Goal: Communication & Community: Answer question/provide support

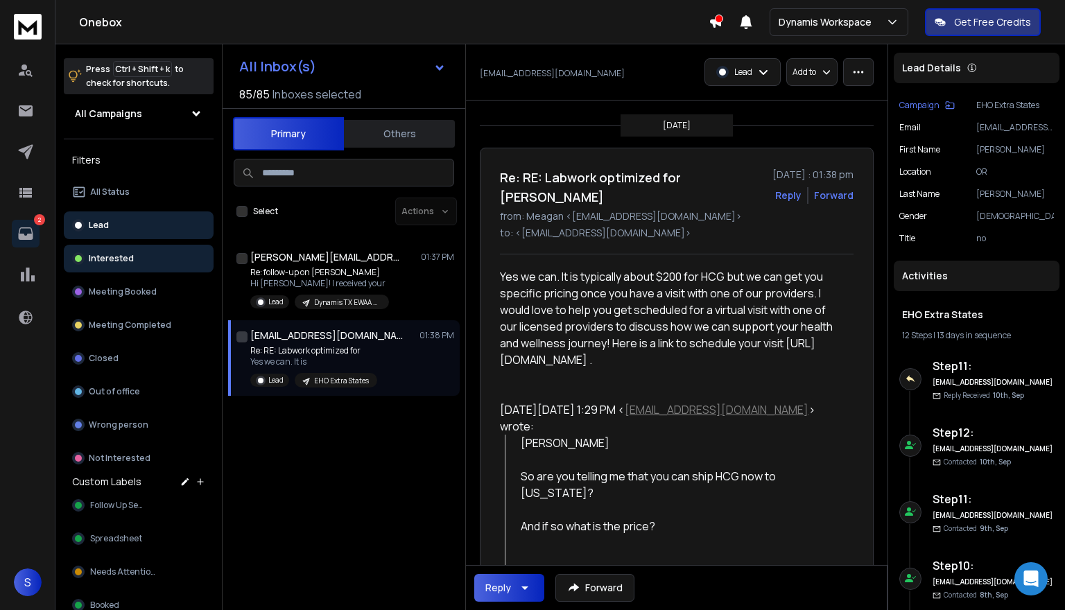
click at [115, 255] on p "Interested" at bounding box center [111, 258] width 45 height 11
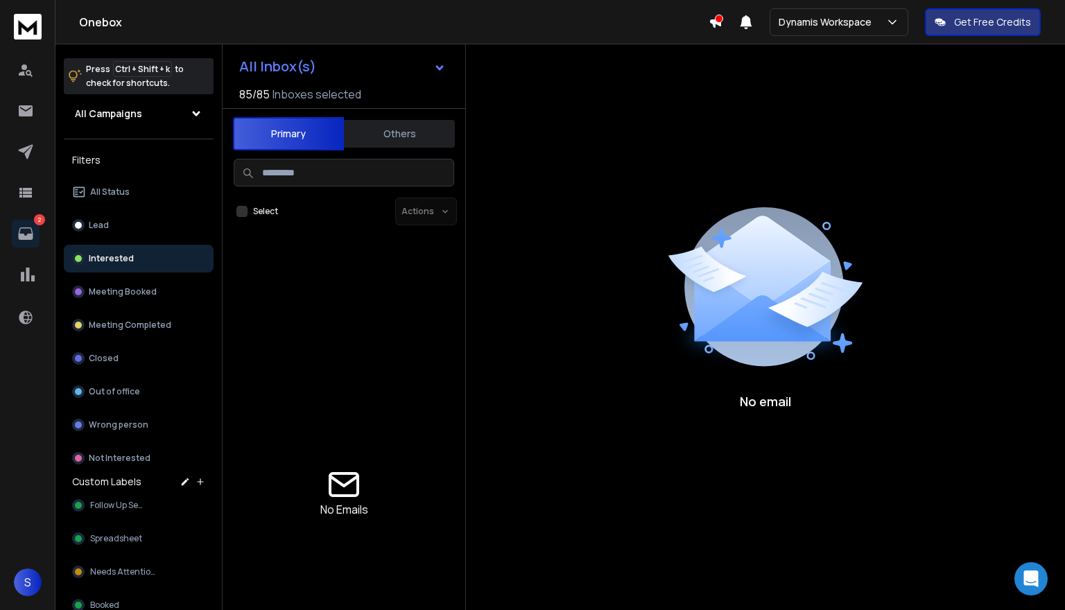
click at [122, 233] on button "Lead" at bounding box center [139, 225] width 150 height 28
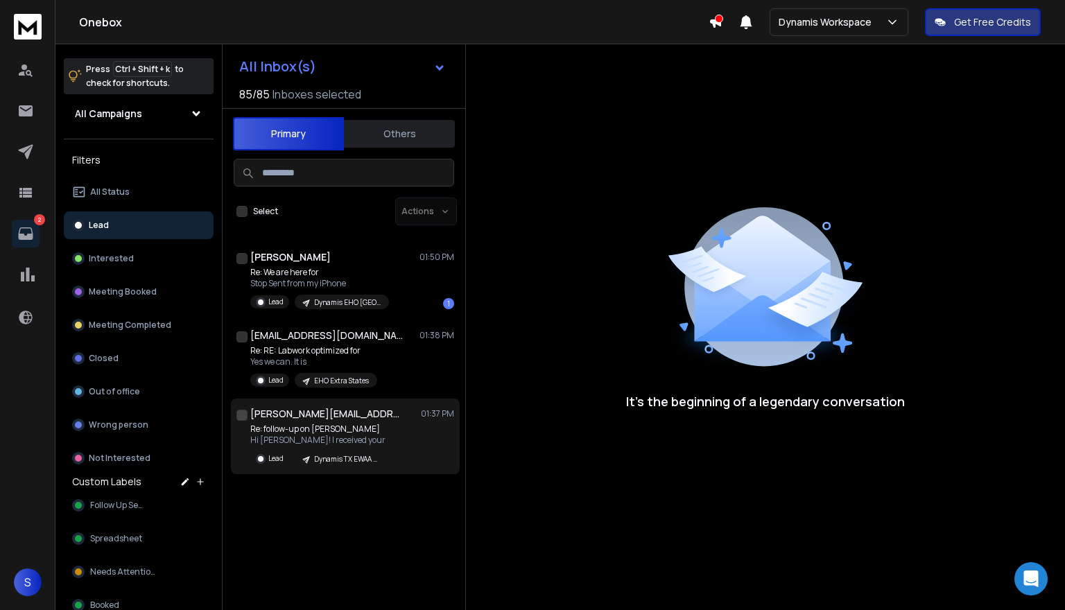
click at [327, 433] on p "Re: follow-up on [PERSON_NAME]" at bounding box center [319, 429] width 139 height 11
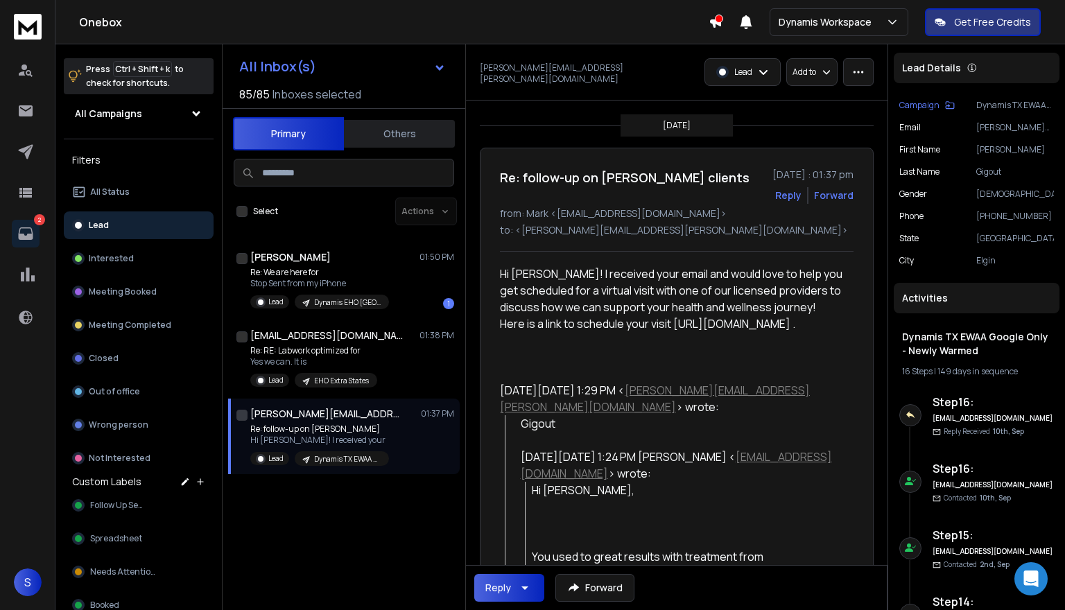
click at [740, 72] on p "Lead" at bounding box center [743, 72] width 18 height 11
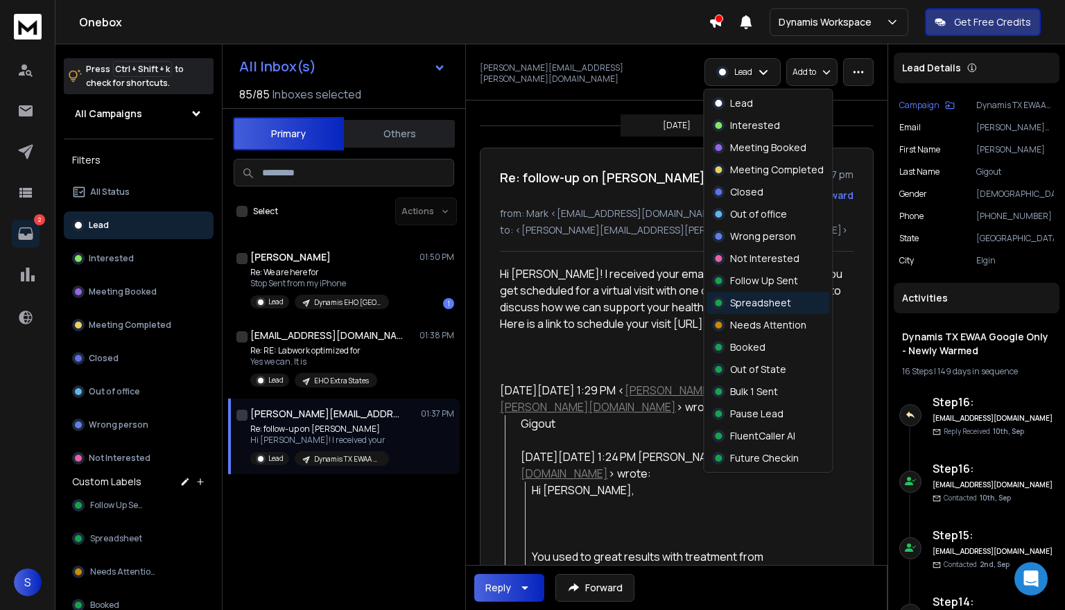
click at [776, 301] on p "Spreadsheet" at bounding box center [760, 303] width 61 height 14
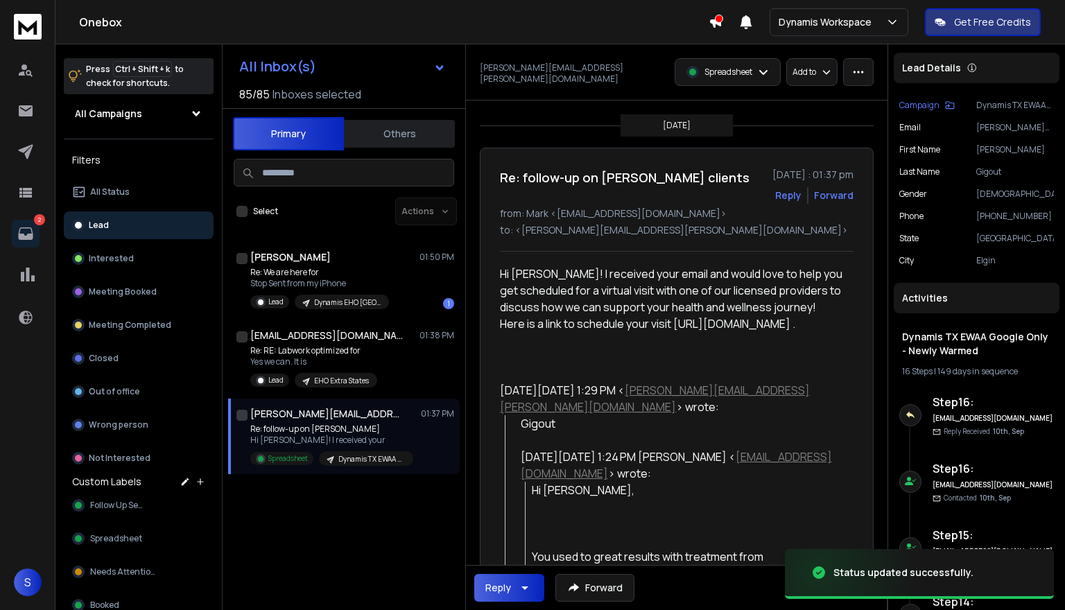
drag, startPoint x: 1018, startPoint y: 216, endPoint x: 976, endPoint y: 295, distance: 89.9
click at [1018, 216] on p "[PHONE_NUMBER]" at bounding box center [1015, 216] width 78 height 11
click at [986, 166] on p "Gigout" at bounding box center [1015, 171] width 78 height 11
click at [982, 153] on p "[PERSON_NAME]" at bounding box center [1015, 149] width 78 height 11
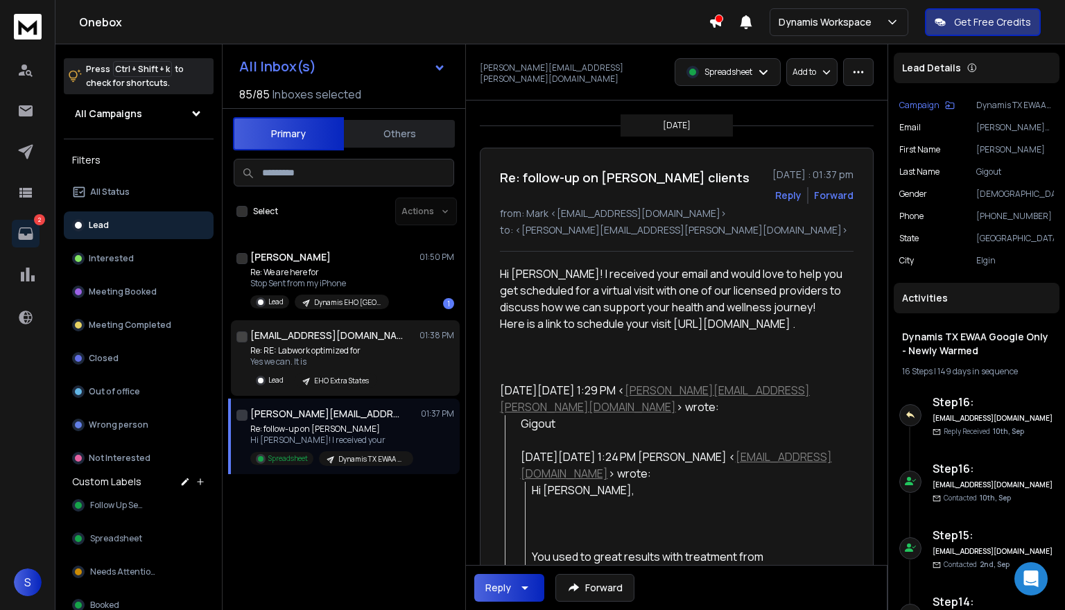
click at [299, 365] on p "Yes we can. It is" at bounding box center [313, 361] width 127 height 11
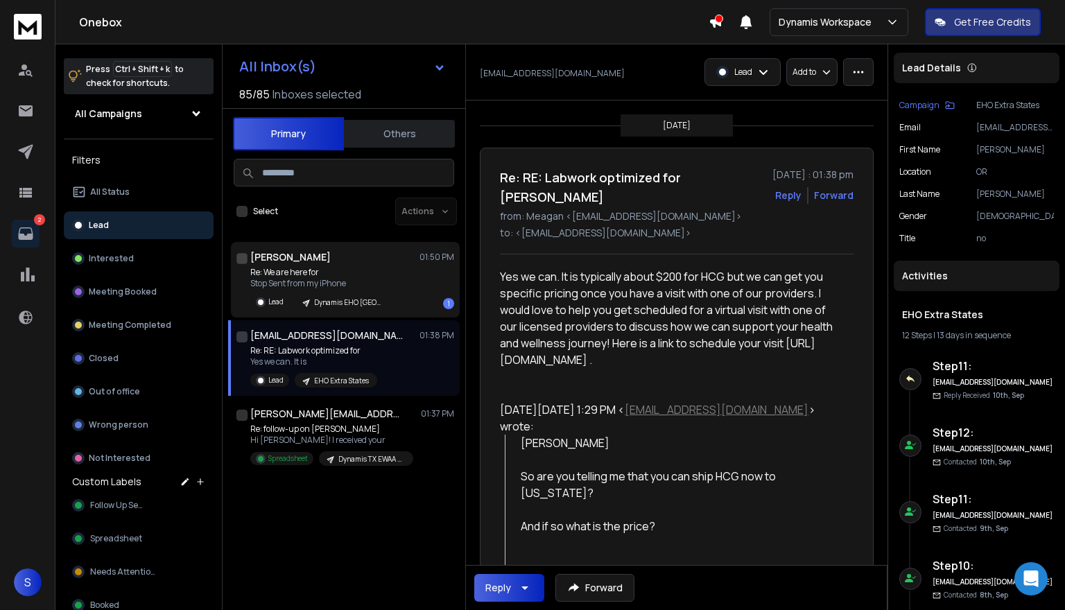
click at [322, 263] on div "[PERSON_NAME] 01:50 PM" at bounding box center [352, 257] width 204 height 14
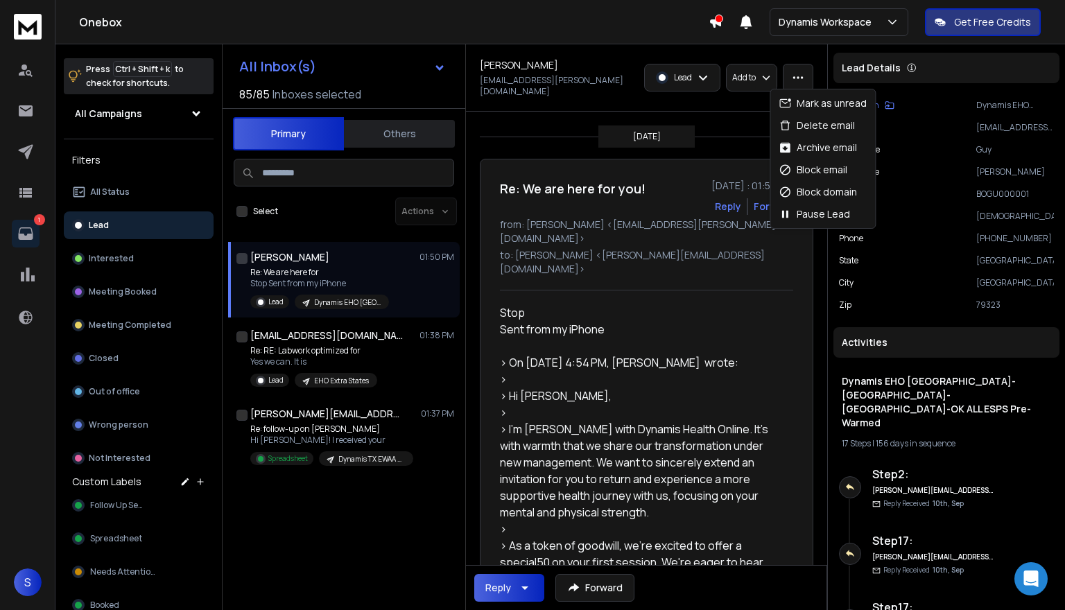
click at [804, 73] on icon "button" at bounding box center [798, 77] width 12 height 12
click at [815, 177] on div "Block email" at bounding box center [822, 170] width 99 height 22
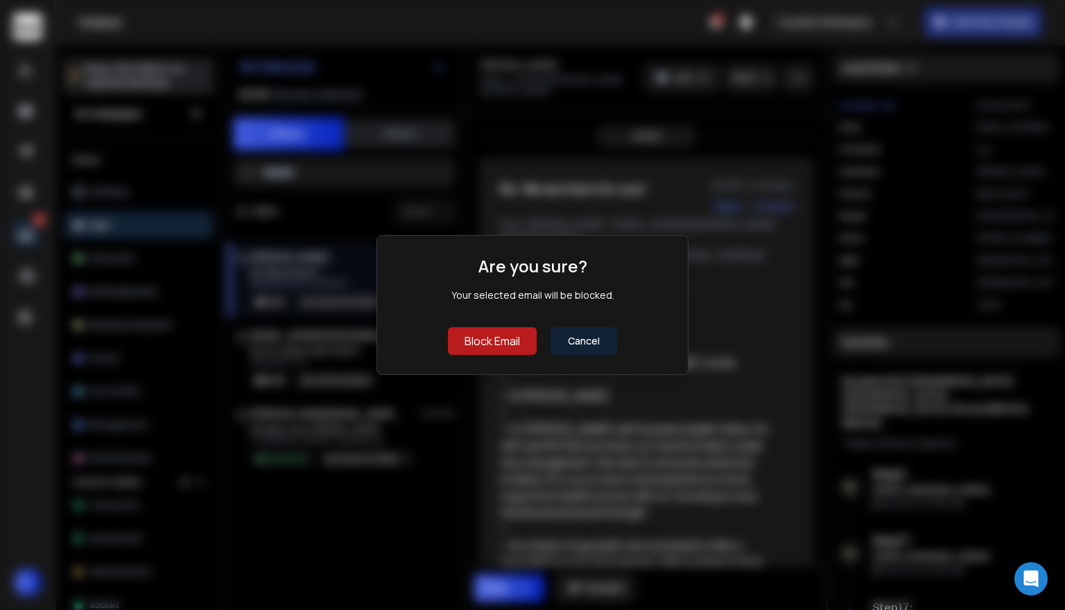
click at [480, 338] on button "Block Email" at bounding box center [492, 341] width 89 height 28
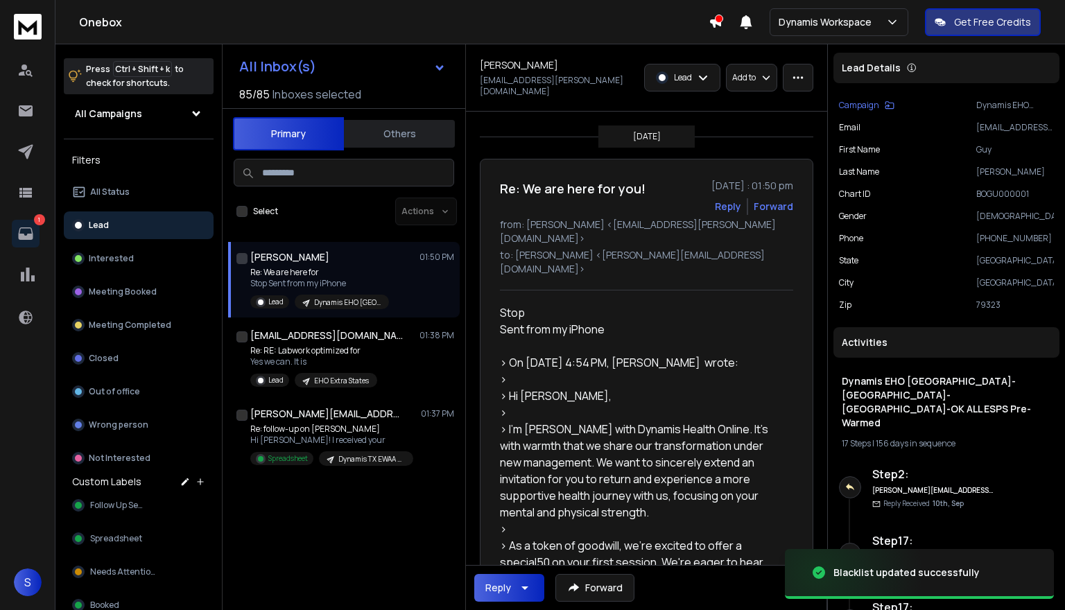
click at [804, 75] on icon "button" at bounding box center [798, 77] width 12 height 12
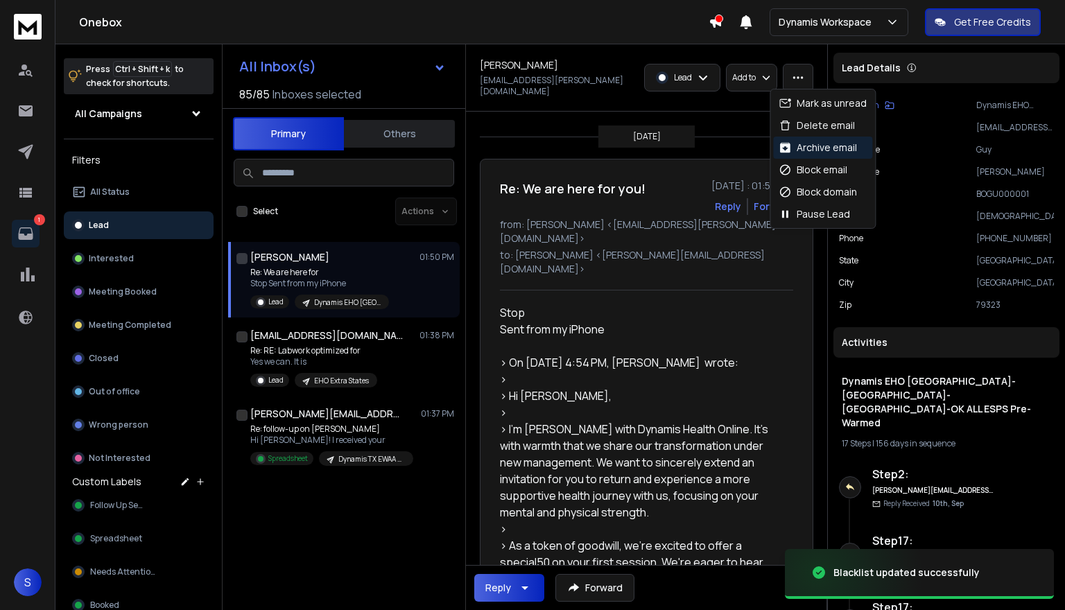
click at [850, 148] on div "Archive email" at bounding box center [817, 148] width 78 height 14
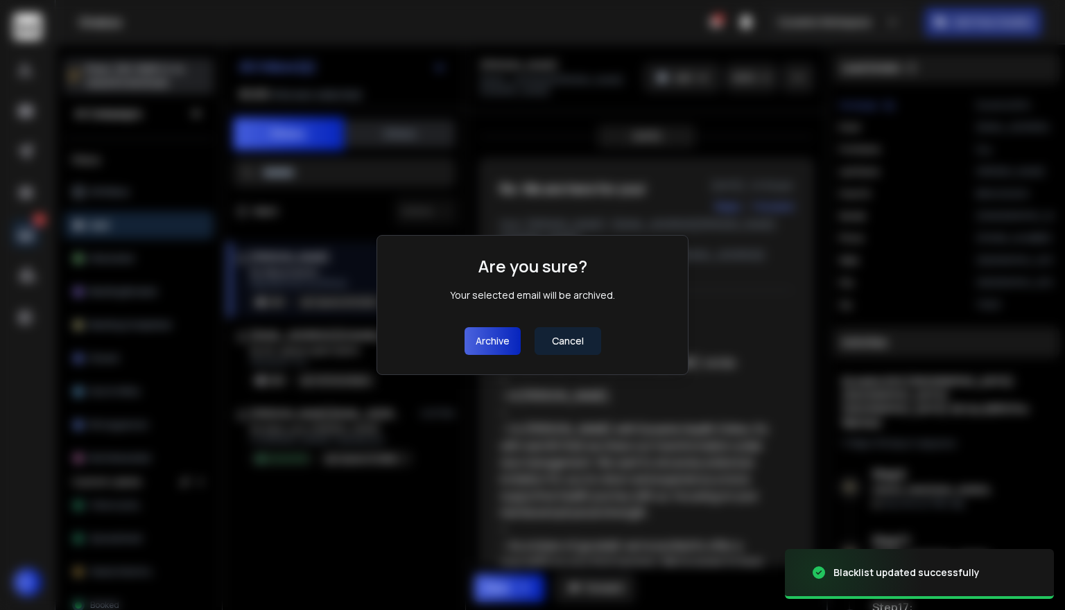
click at [488, 332] on button "archive" at bounding box center [492, 341] width 56 height 28
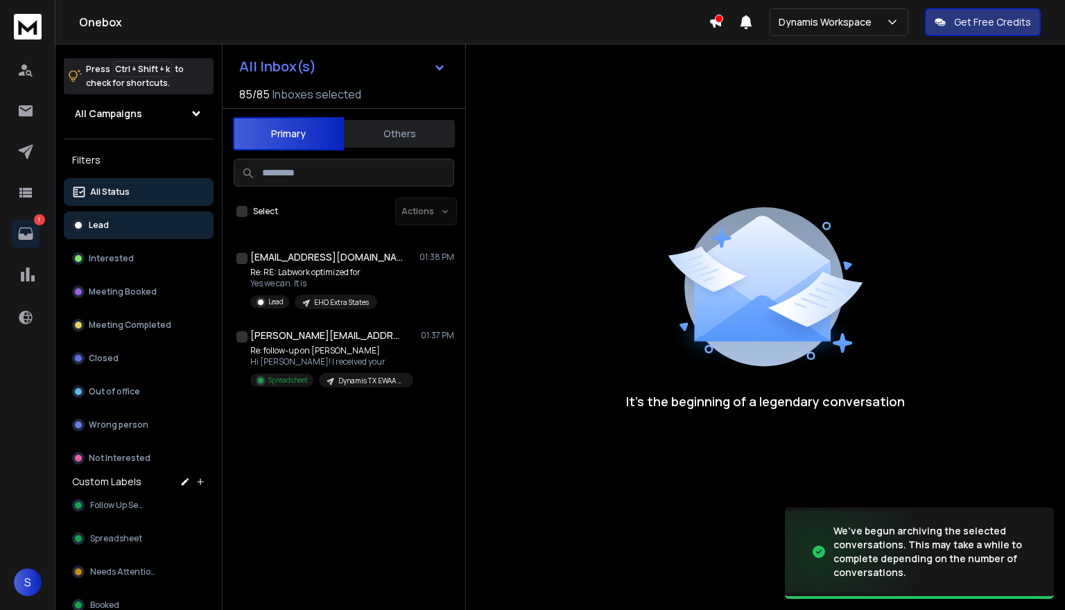
click at [132, 200] on button "All Status" at bounding box center [139, 192] width 150 height 28
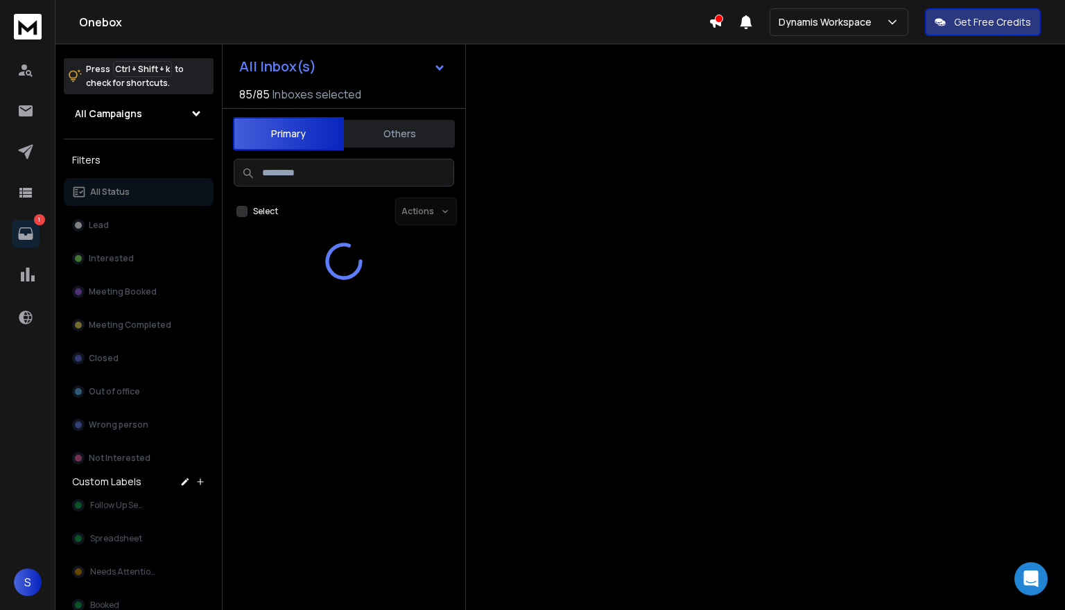
click at [132, 226] on div "All Status Lead Interested Meeting Booked Meeting Completed Closed Out of offic…" at bounding box center [139, 325] width 150 height 294
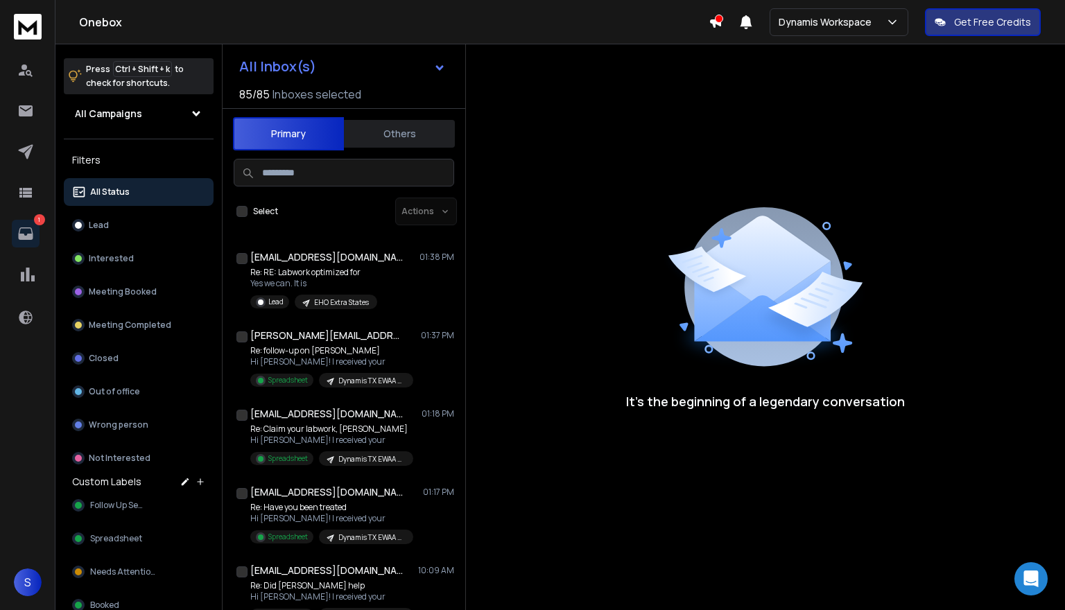
click at [132, 226] on button "Lead" at bounding box center [139, 225] width 150 height 28
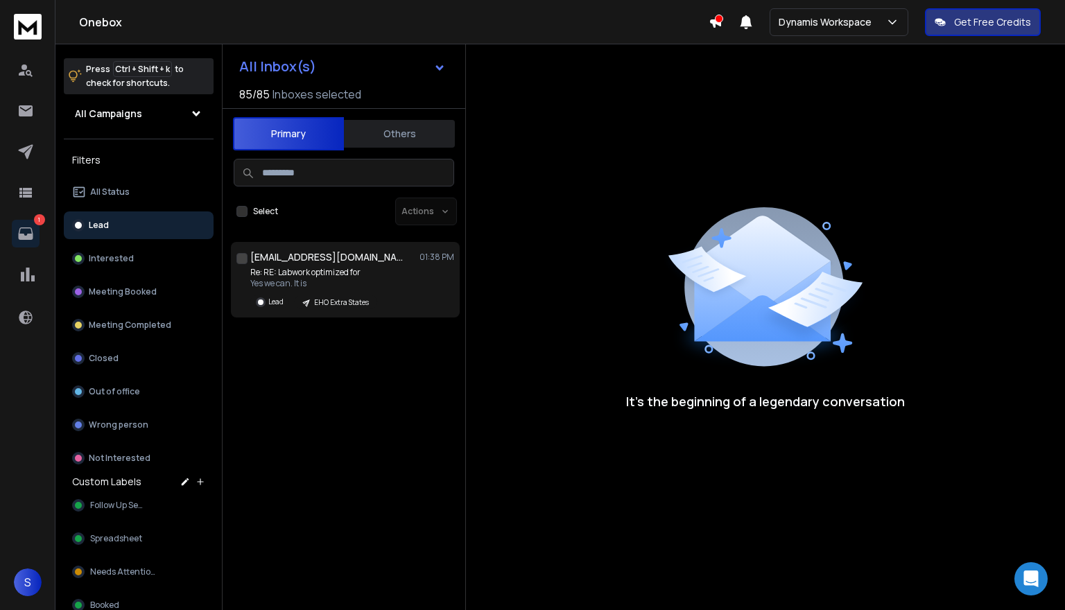
click at [334, 267] on p "Re: RE: Labwork optimized for" at bounding box center [313, 272] width 127 height 11
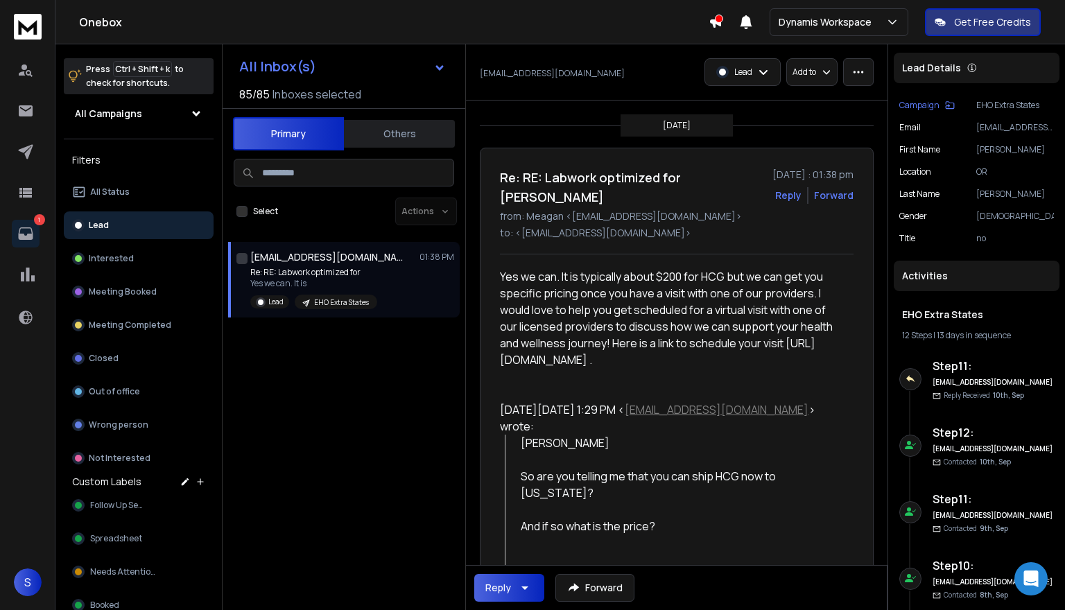
click at [305, 270] on p "Re: RE: Labwork optimized for" at bounding box center [313, 272] width 127 height 11
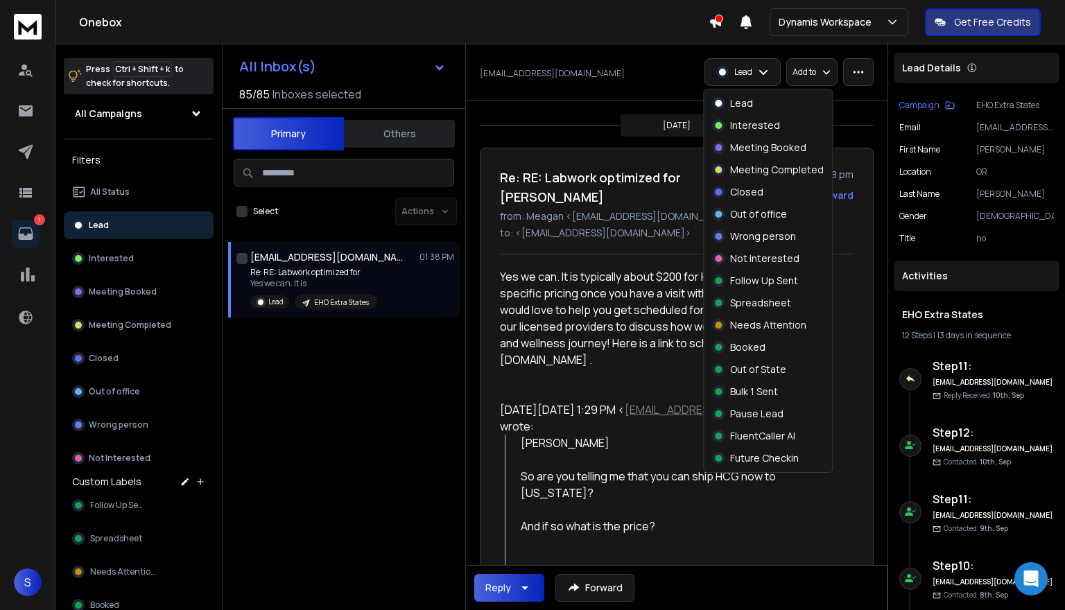
click at [731, 81] on div "Lead" at bounding box center [742, 72] width 75 height 26
click at [781, 305] on p "Spreadsheet" at bounding box center [760, 303] width 61 height 14
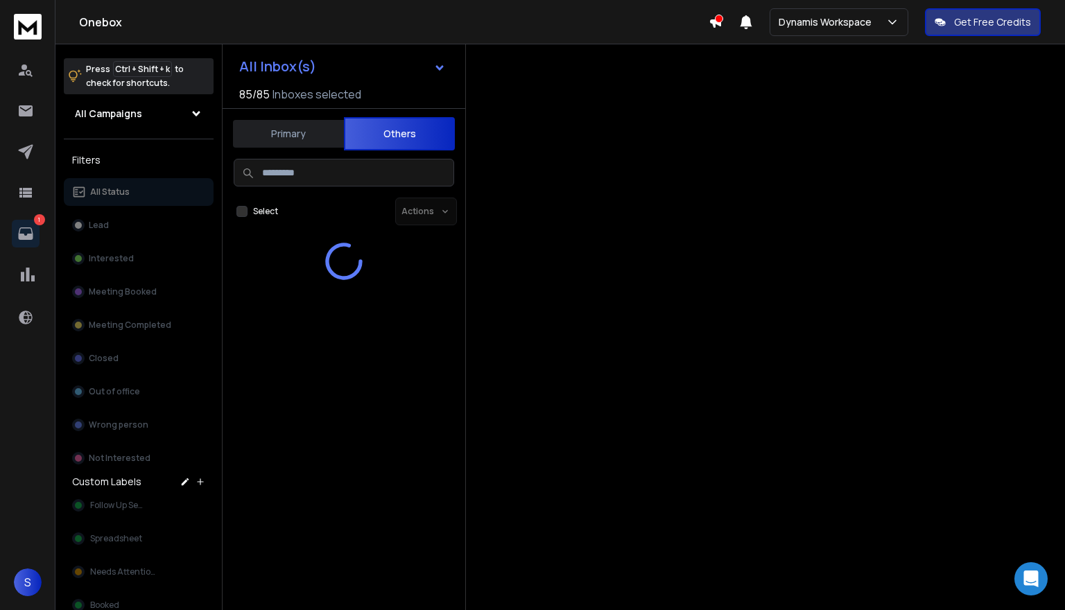
click at [419, 133] on button "Others" at bounding box center [399, 133] width 111 height 33
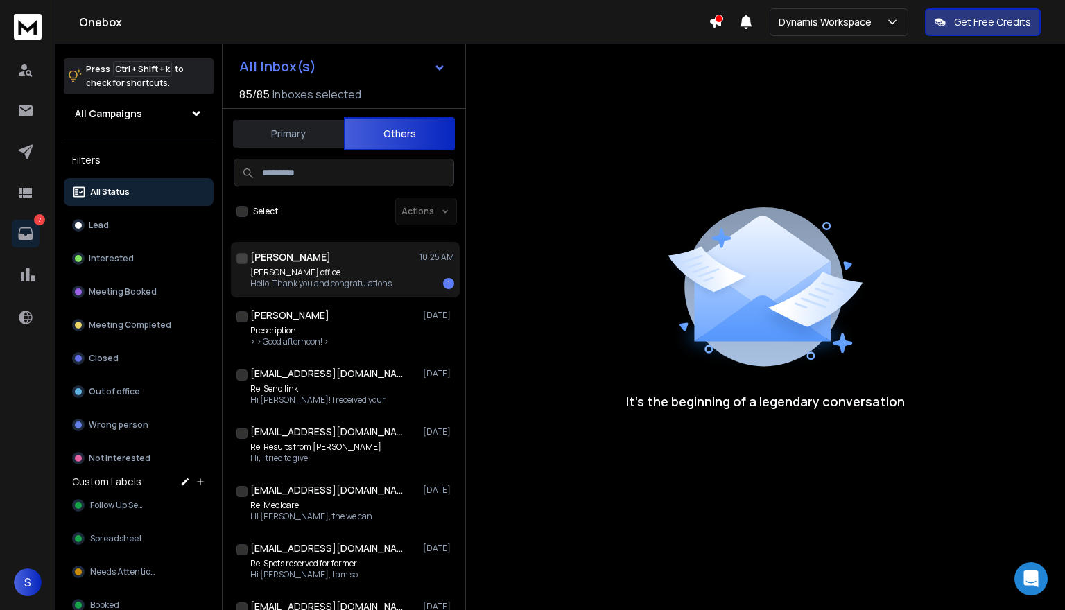
click at [360, 272] on p "[PERSON_NAME] office" at bounding box center [320, 272] width 141 height 11
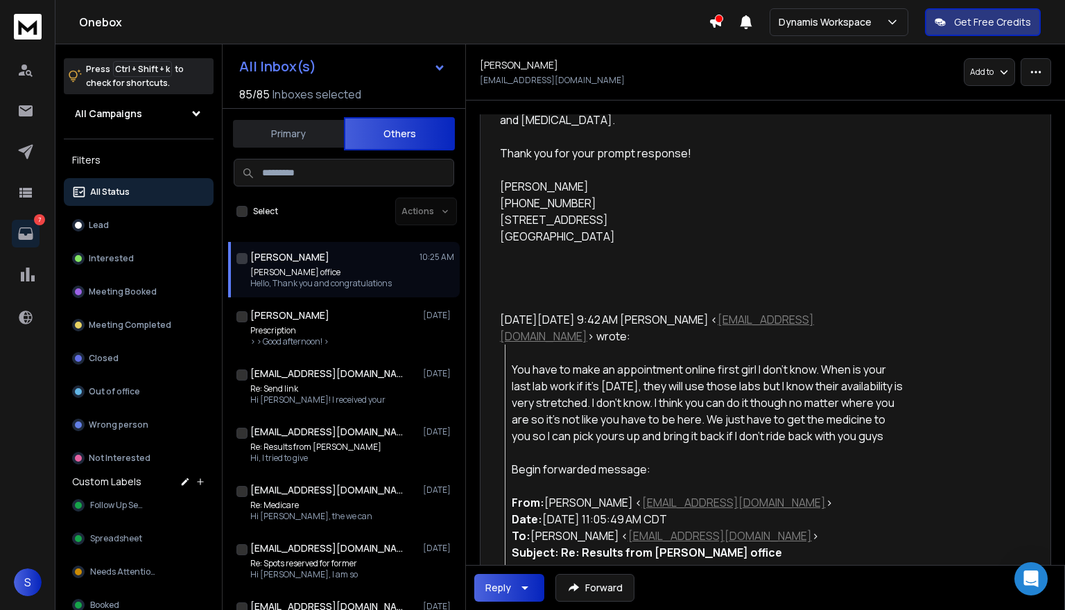
scroll to position [347, 0]
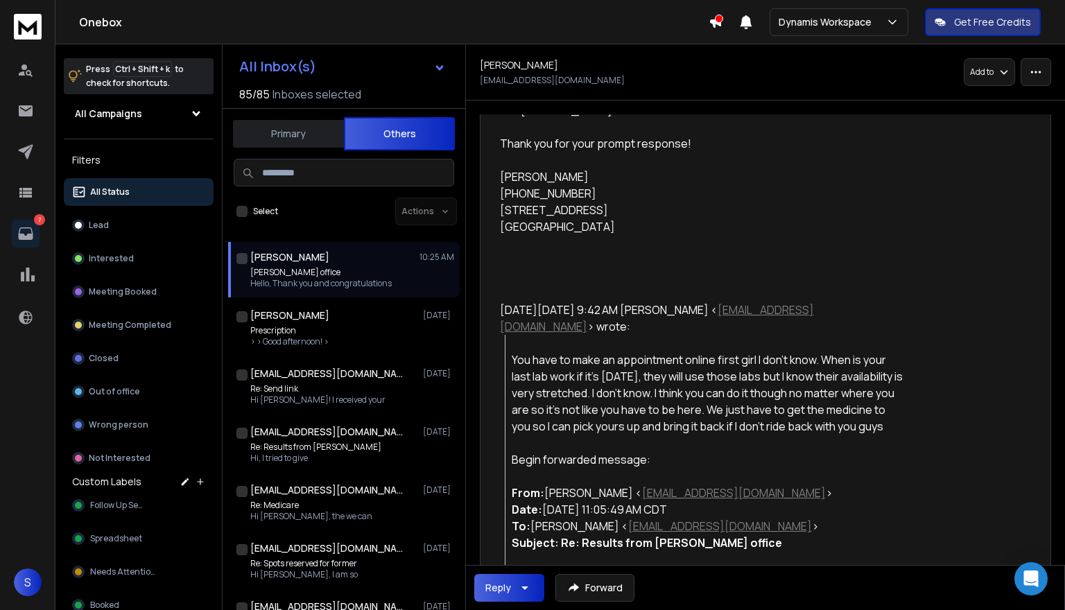
click at [881, 435] on div "You have to make an appointment online first girl I don’t know. When is your la…" at bounding box center [708, 410] width 393 height 150
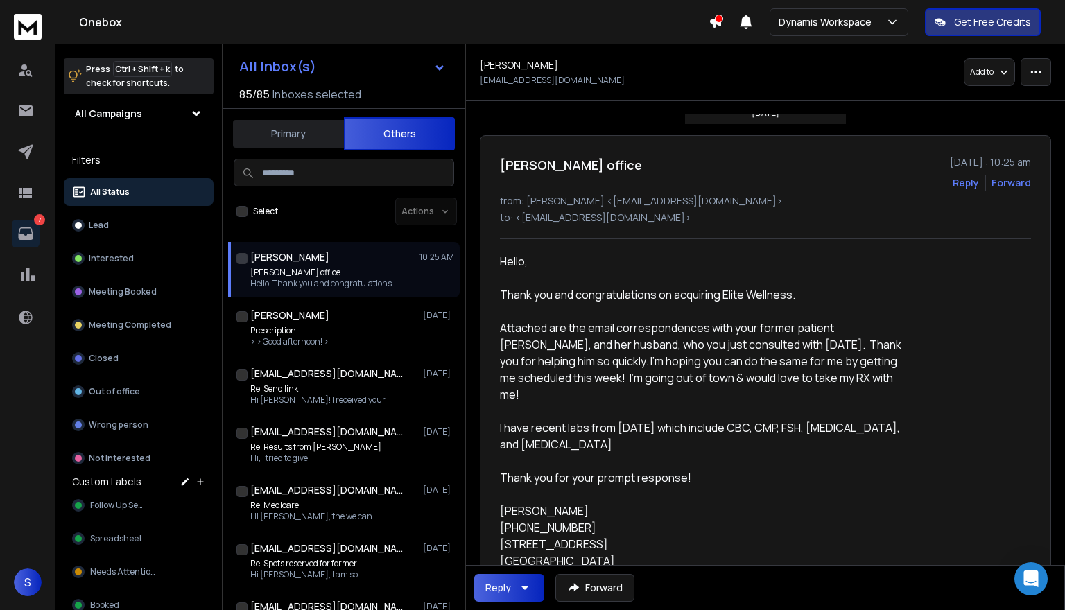
scroll to position [0, 0]
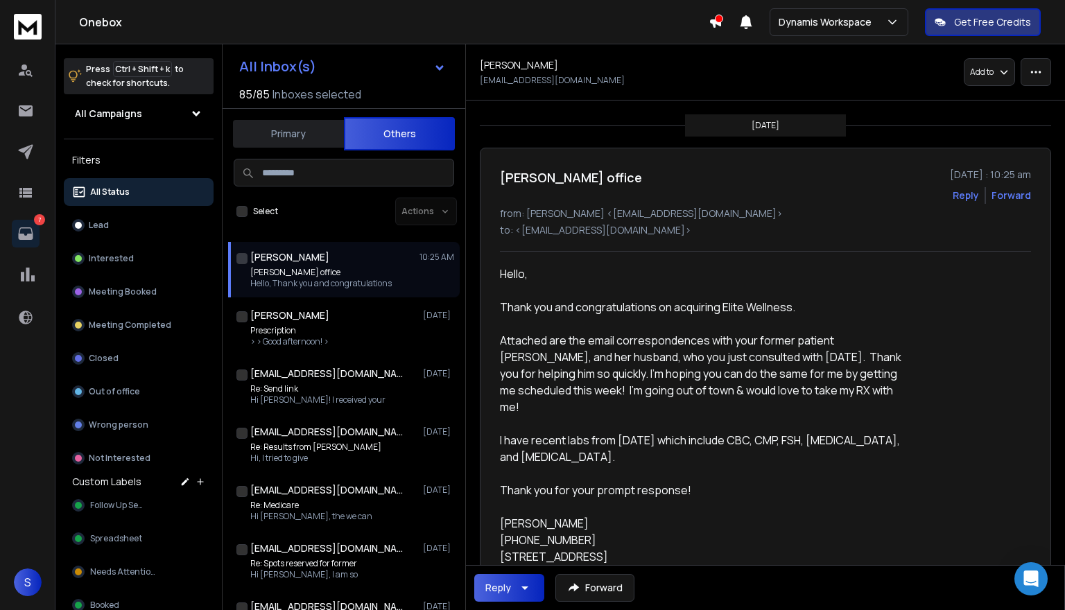
click at [953, 191] on button "Reply" at bounding box center [965, 196] width 26 height 14
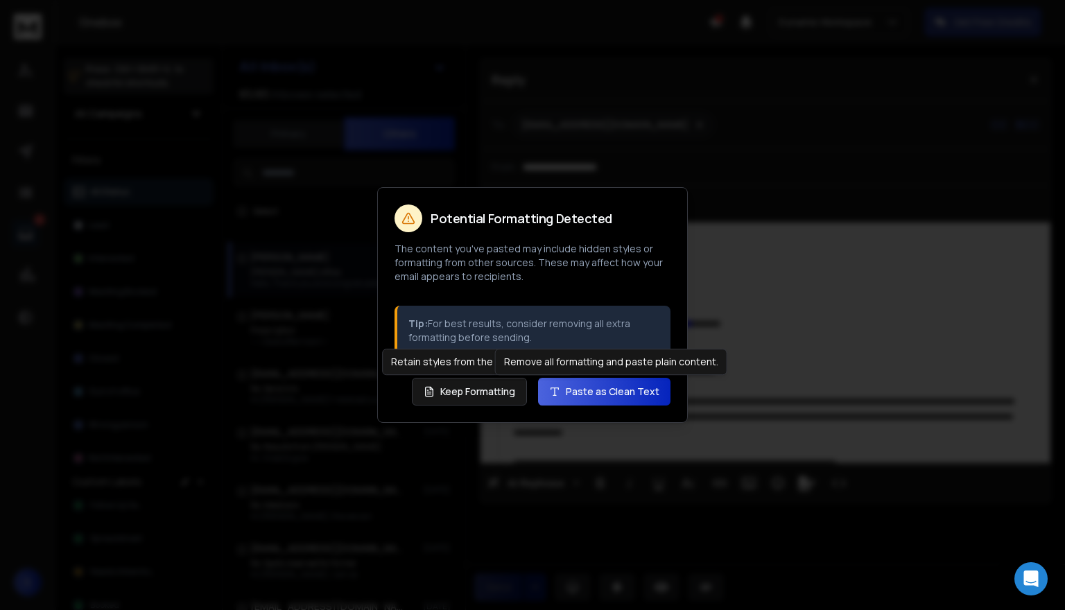
click at [600, 390] on button "Paste as Clean Text" at bounding box center [604, 392] width 132 height 28
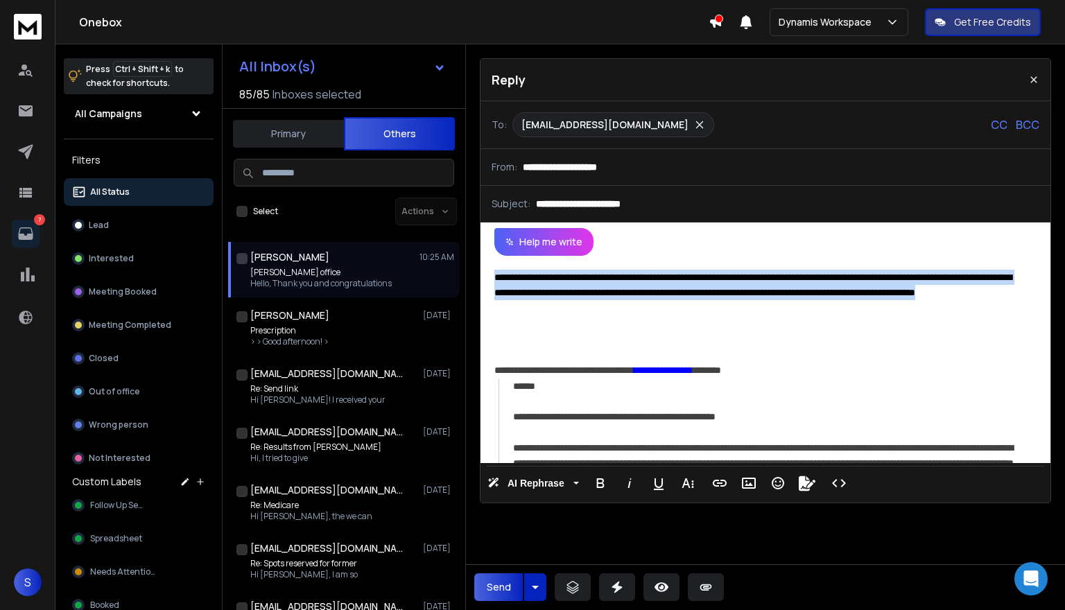
drag, startPoint x: 674, startPoint y: 313, endPoint x: 469, endPoint y: 266, distance: 210.5
click at [469, 266] on div "**********" at bounding box center [765, 360] width 599 height 632
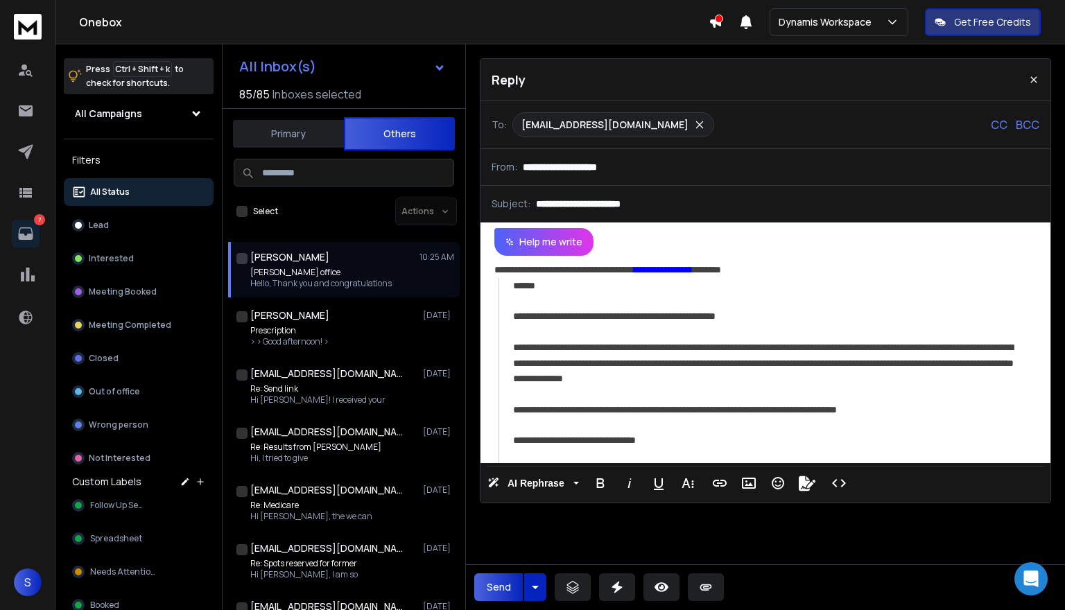
scroll to position [208, 0]
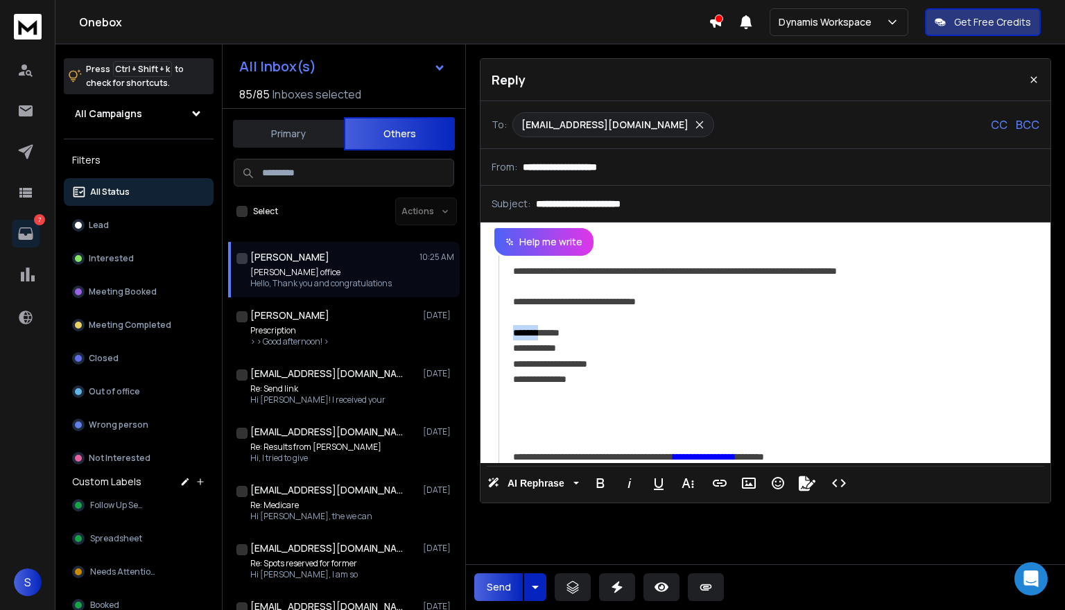
drag, startPoint x: 543, startPoint y: 330, endPoint x: 510, endPoint y: 327, distance: 34.1
copy div "*******"
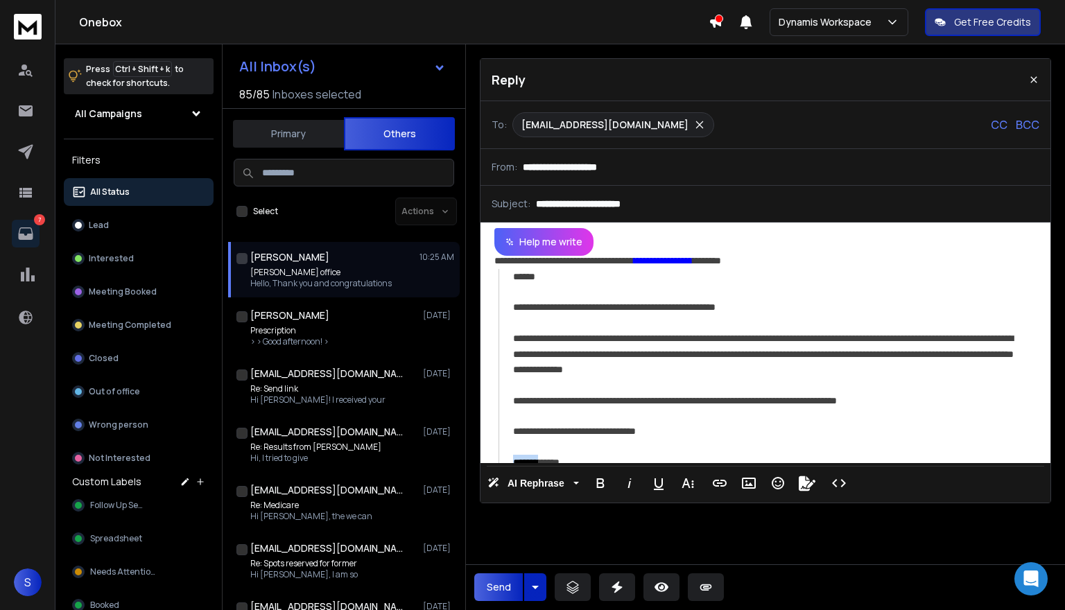
scroll to position [0, 0]
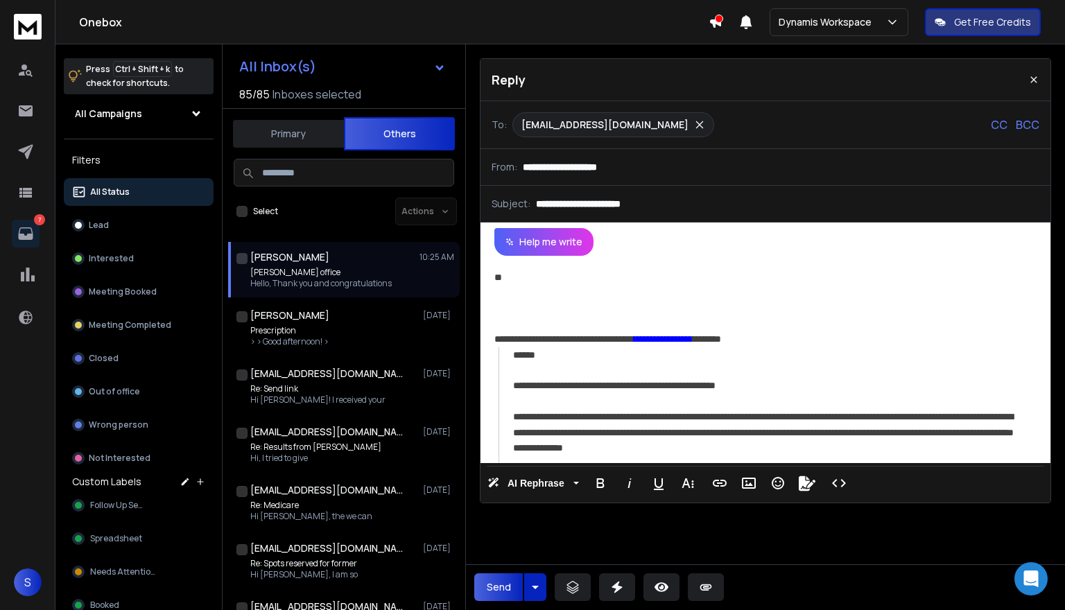
click at [577, 286] on div at bounding box center [763, 292] width 539 height 15
click at [564, 277] on div "**" at bounding box center [758, 277] width 528 height 15
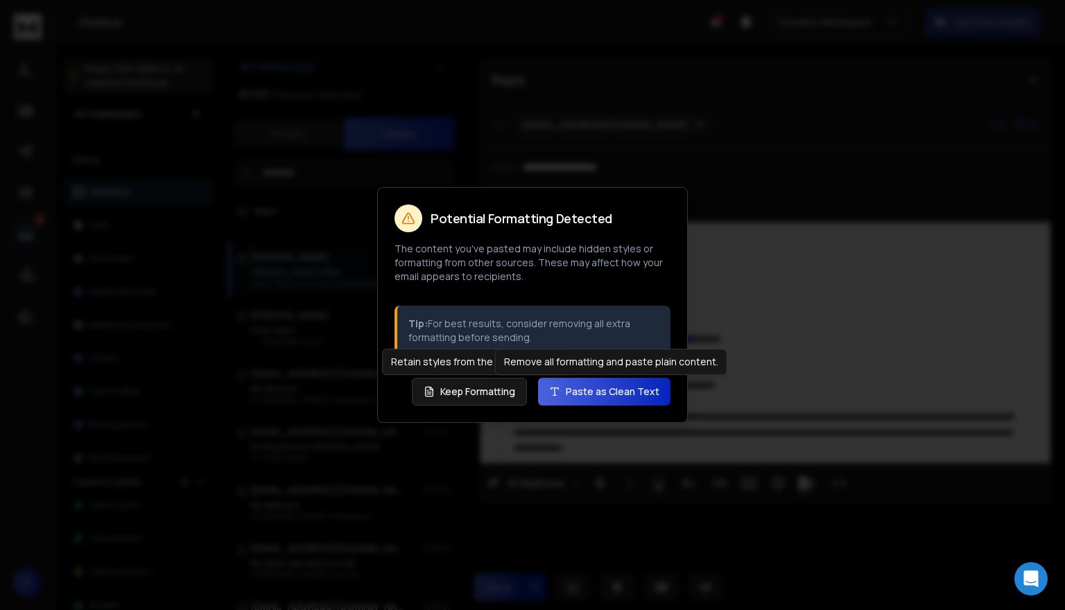
click at [608, 385] on button "Paste as Clean Text" at bounding box center [604, 392] width 132 height 28
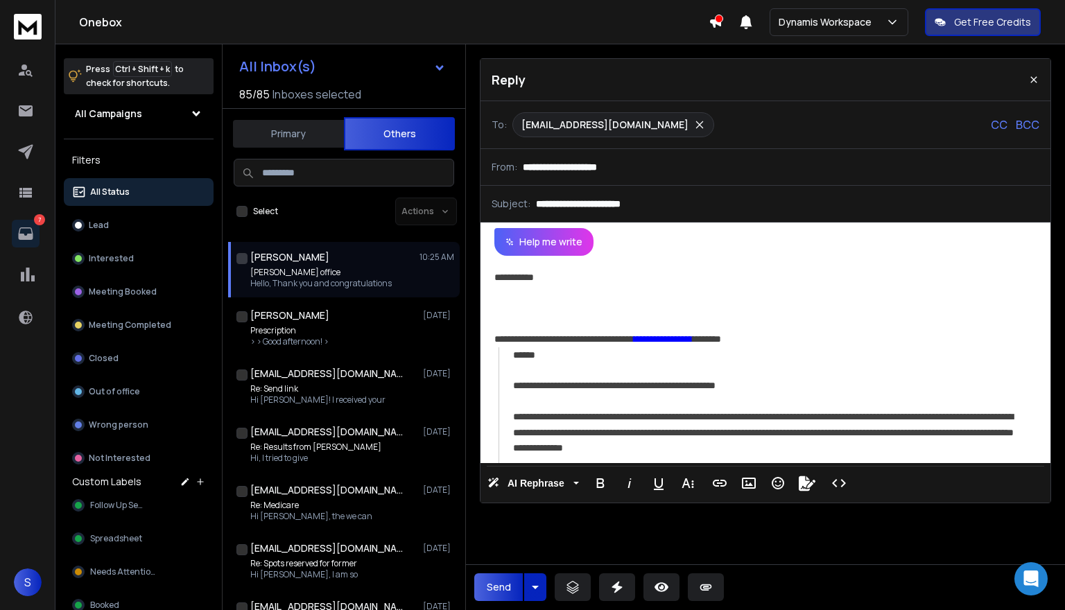
click at [582, 279] on div "**********" at bounding box center [758, 277] width 528 height 15
click at [503, 596] on button "Send" at bounding box center [498, 587] width 49 height 28
